Goal: Navigation & Orientation: Understand site structure

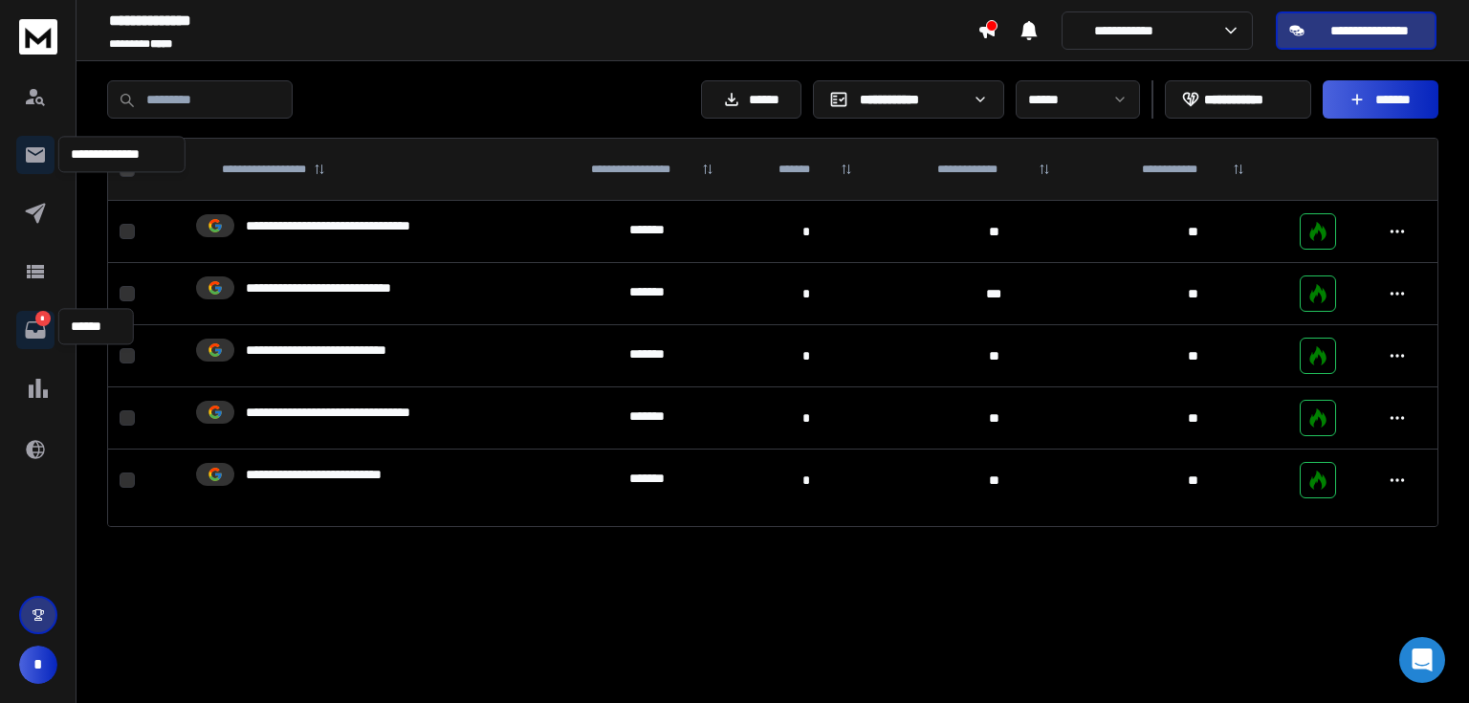
click at [32, 323] on icon at bounding box center [35, 329] width 23 height 23
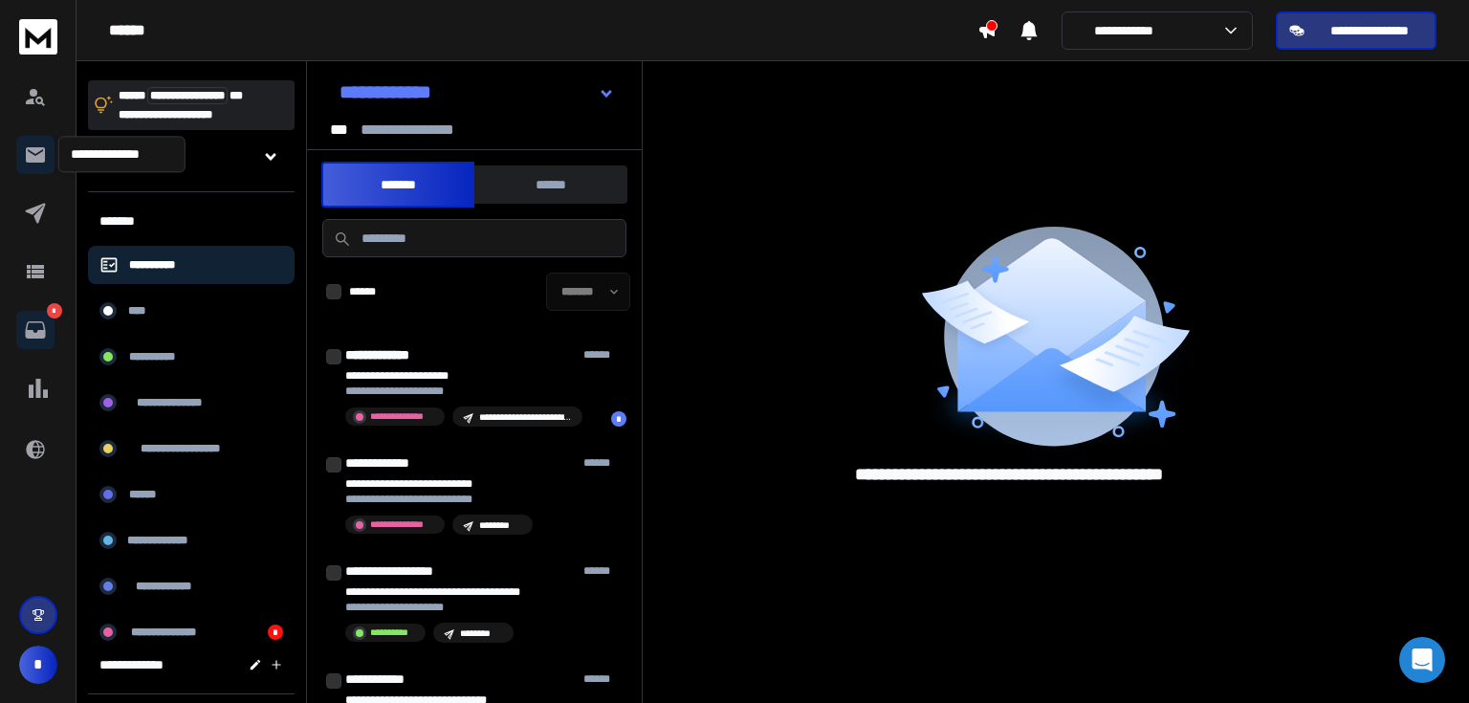
click at [35, 163] on icon at bounding box center [35, 154] width 23 height 23
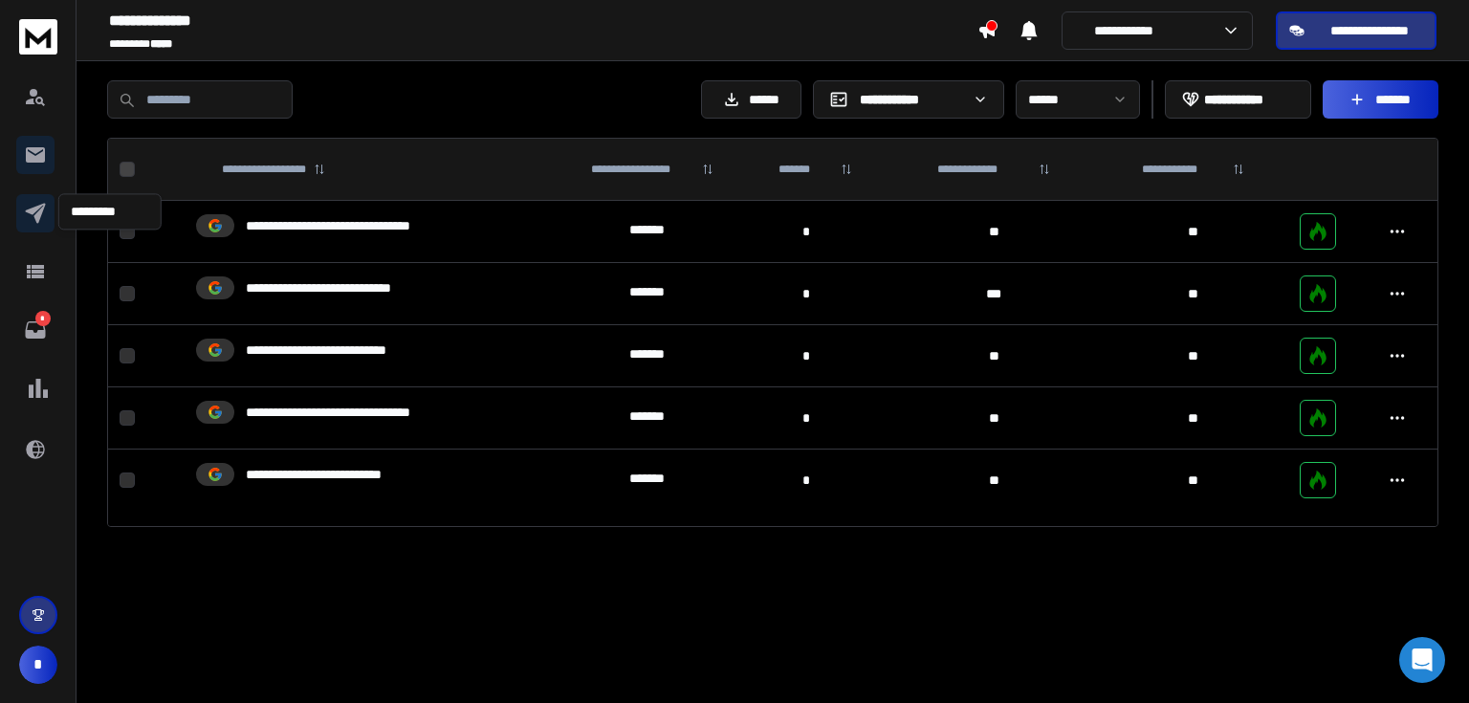
click at [33, 216] on icon at bounding box center [35, 213] width 23 height 23
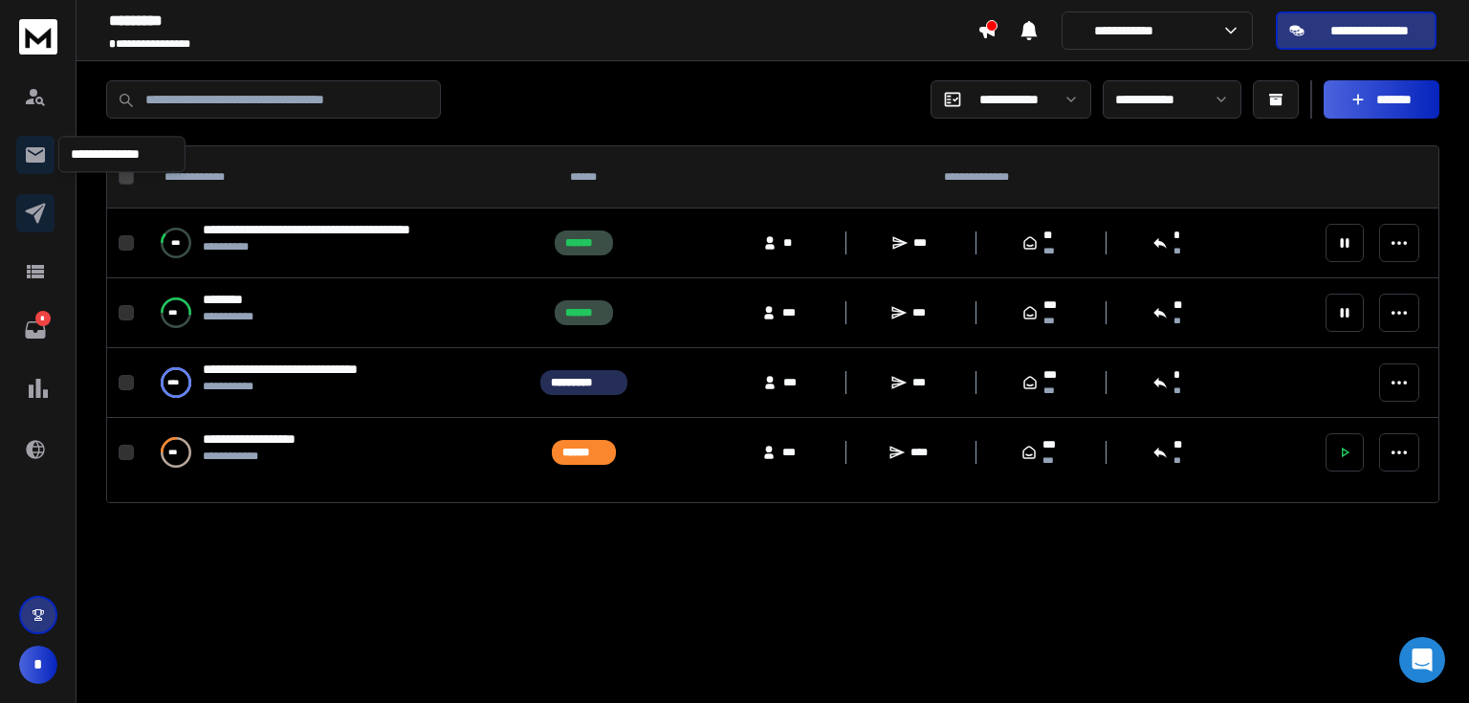
click at [38, 164] on icon at bounding box center [35, 154] width 23 height 23
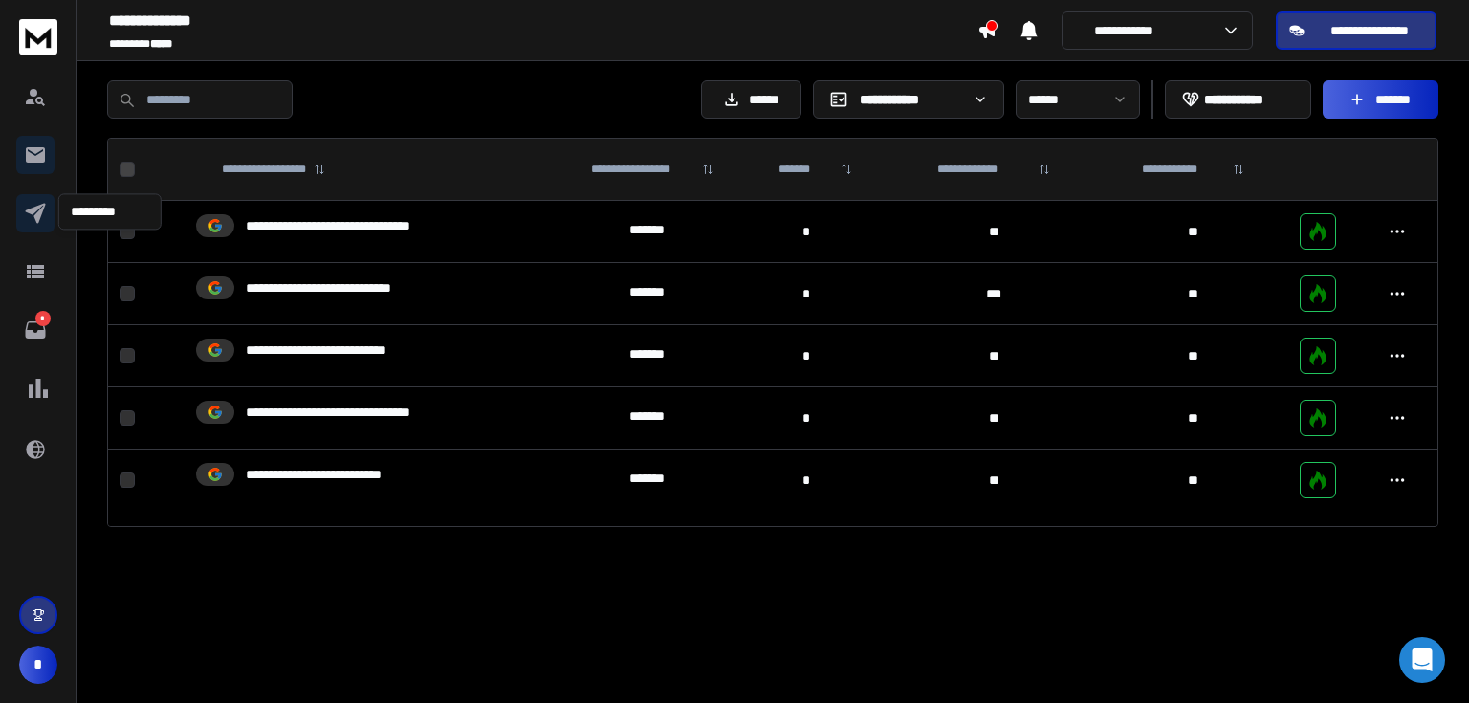
click at [36, 208] on icon at bounding box center [35, 213] width 20 height 20
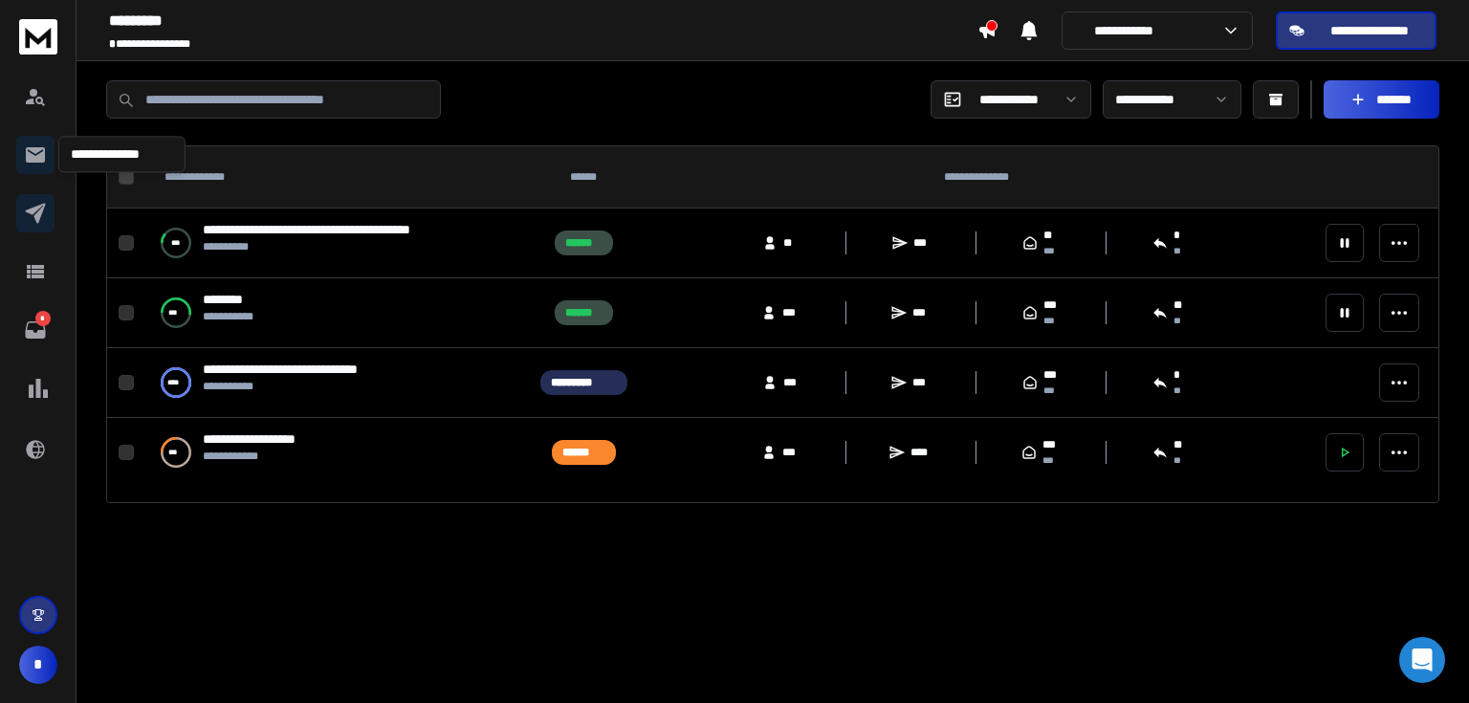
click at [42, 152] on icon at bounding box center [35, 154] width 19 height 15
